Goal: Find specific page/section: Find specific page/section

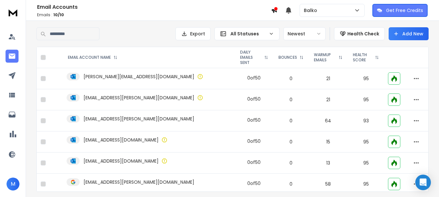
click at [157, 17] on p "Emails : 10 / 10" at bounding box center [154, 14] width 234 height 5
click at [15, 74] on icon at bounding box center [12, 76] width 8 height 8
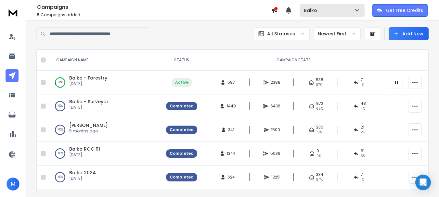
click at [355, 12] on icon "button" at bounding box center [357, 10] width 6 height 6
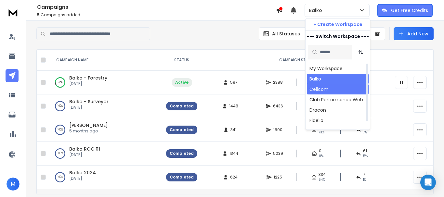
click at [311, 87] on div "Cellcom" at bounding box center [318, 89] width 19 height 6
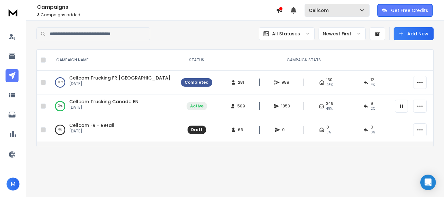
click at [357, 13] on div "Cellcom" at bounding box center [336, 10] width 56 height 6
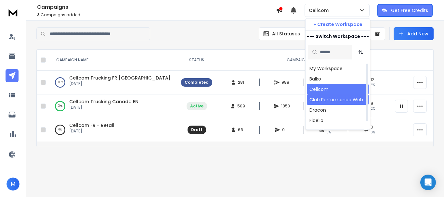
click at [331, 102] on div "Club Performance Web" at bounding box center [336, 99] width 54 height 6
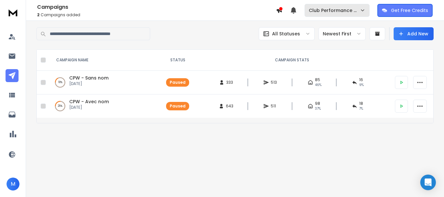
click at [350, 11] on p "Club Performance Web" at bounding box center [333, 10] width 51 height 6
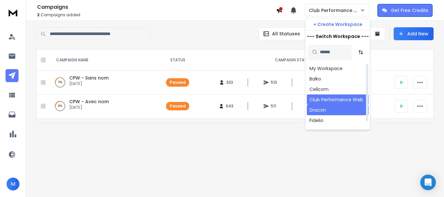
click at [309, 109] on div "Dracon" at bounding box center [337, 110] width 62 height 10
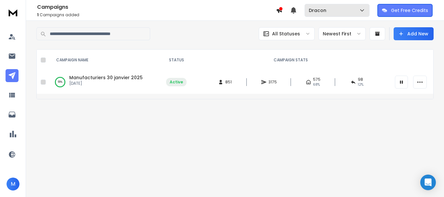
click at [354, 12] on div "Dracon" at bounding box center [336, 10] width 56 height 6
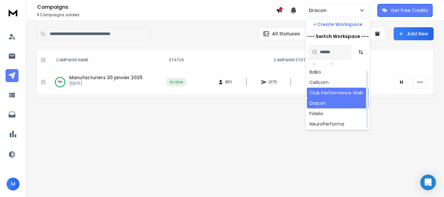
scroll to position [8, 0]
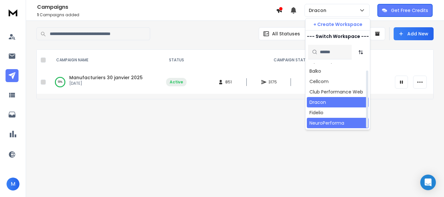
click at [318, 120] on div "NeuroPerforma" at bounding box center [326, 123] width 35 height 6
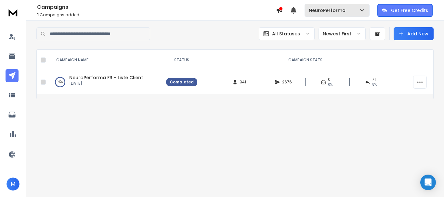
click at [333, 10] on p "NeuroPerforma" at bounding box center [327, 10] width 39 height 6
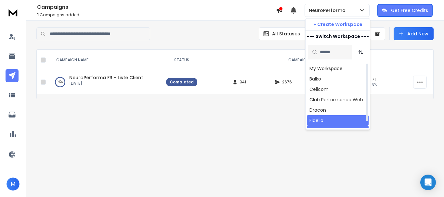
click at [316, 121] on div "Fidelio" at bounding box center [316, 120] width 14 height 6
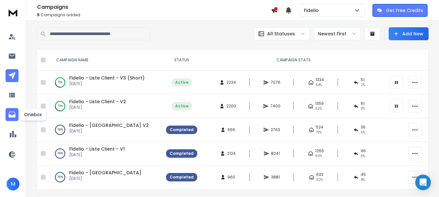
click at [15, 114] on icon at bounding box center [11, 115] width 7 height 6
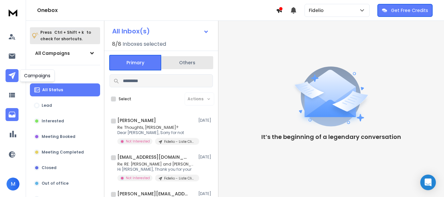
click at [14, 78] on icon at bounding box center [12, 76] width 8 height 8
